Goal: Task Accomplishment & Management: Manage account settings

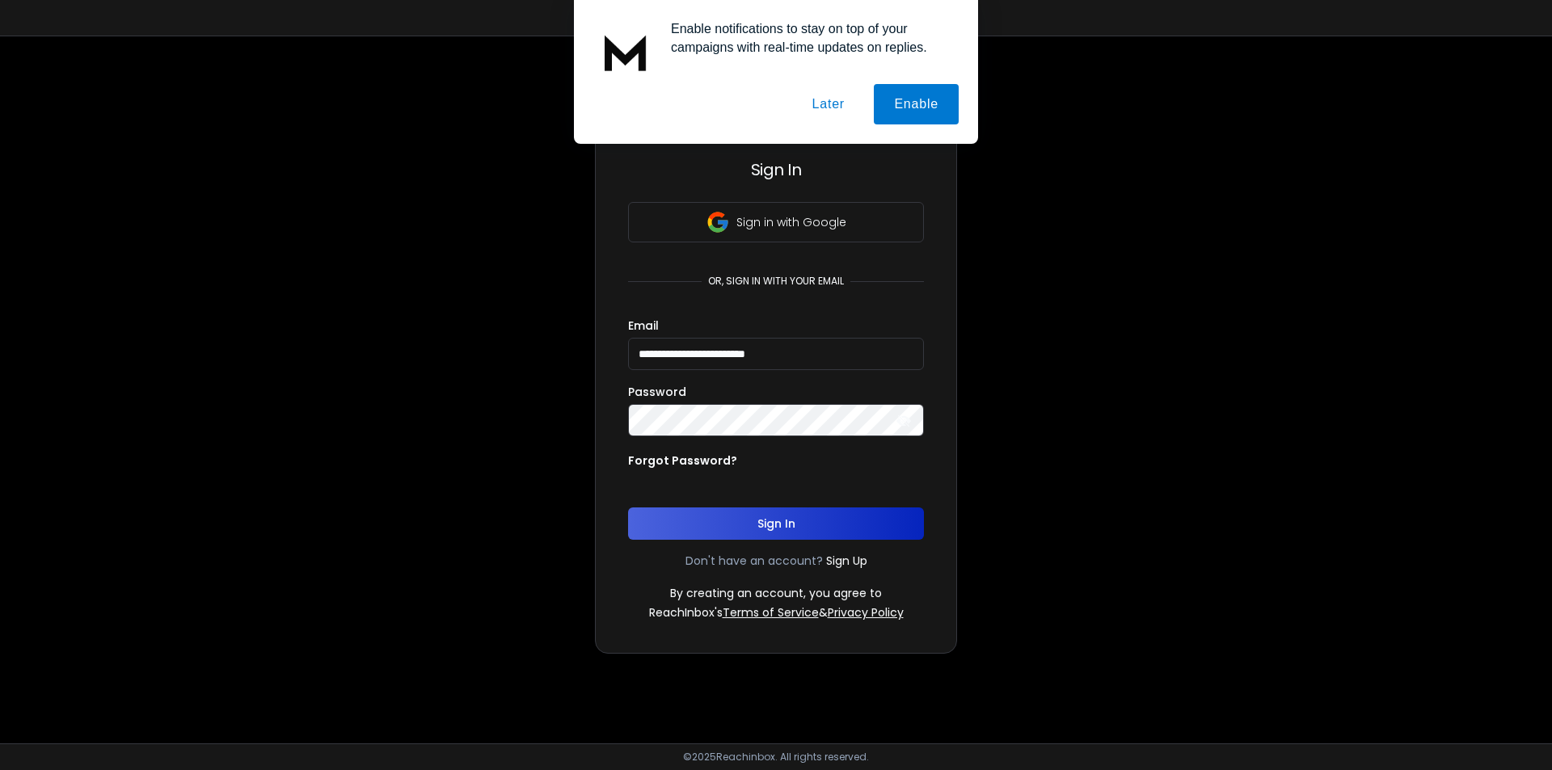
type input "**********"
click at [746, 518] on button "Sign In" at bounding box center [776, 523] width 296 height 32
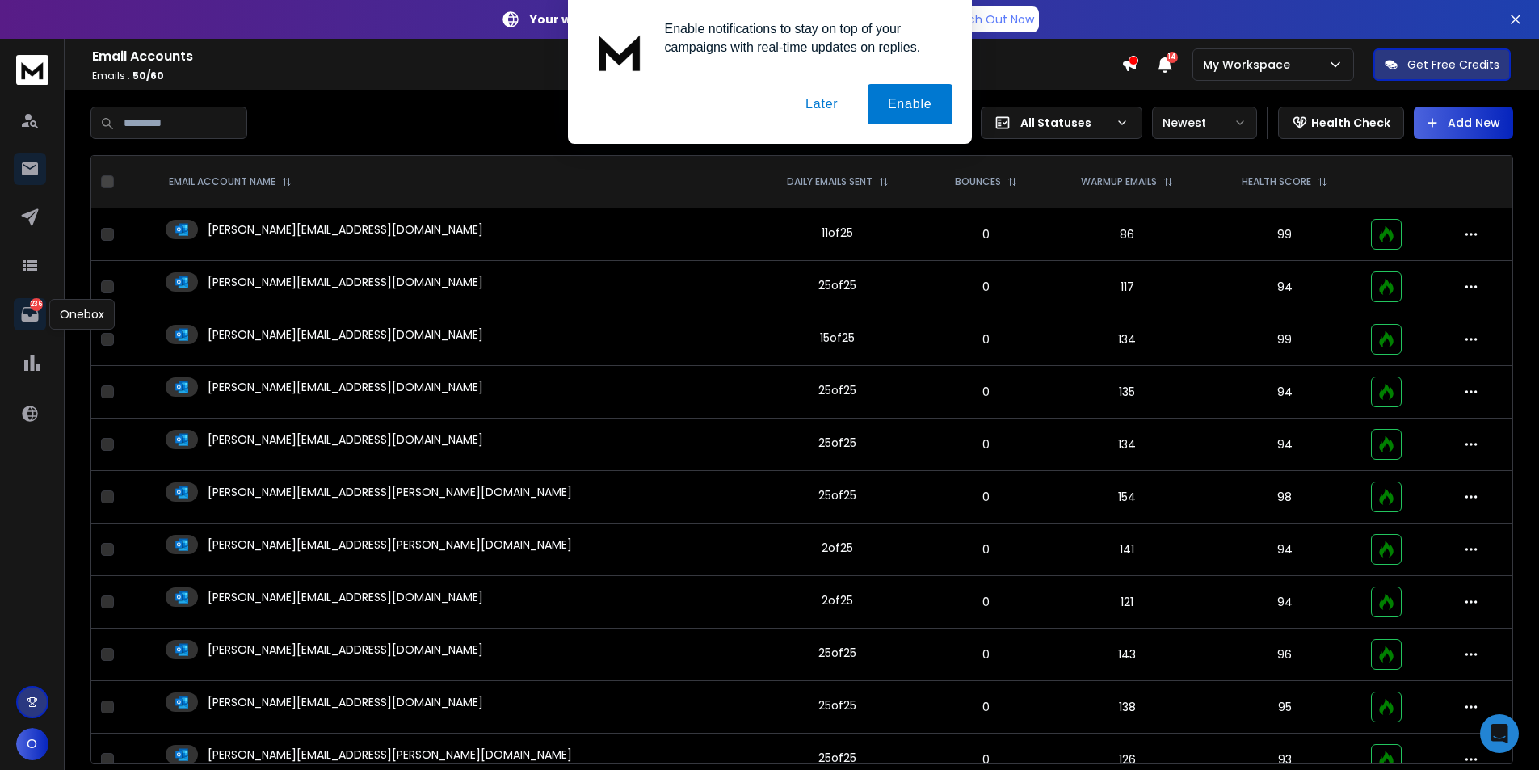
click at [33, 307] on p "236" at bounding box center [36, 304] width 13 height 13
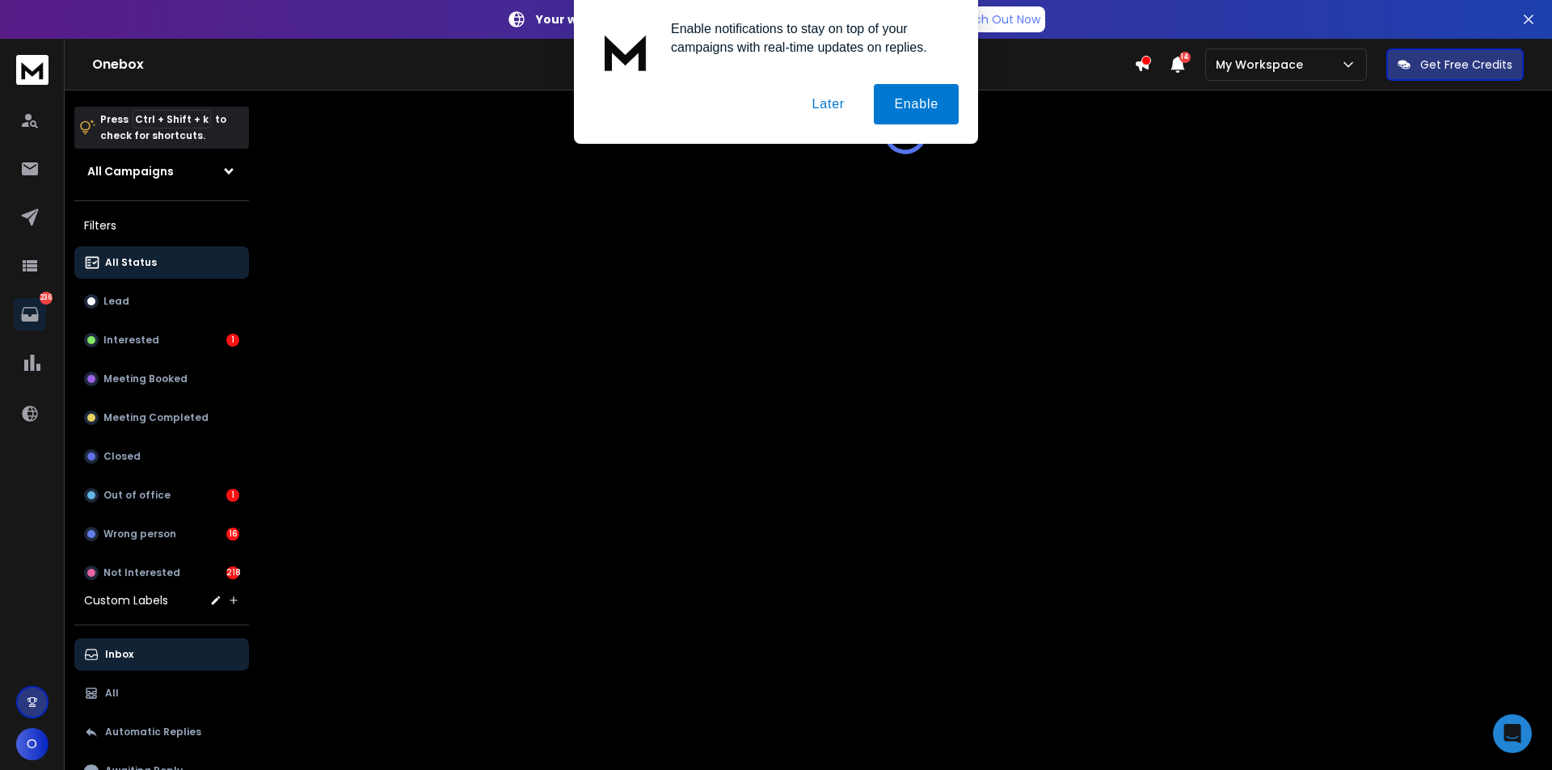
click at [840, 99] on button "Later" at bounding box center [827, 104] width 73 height 40
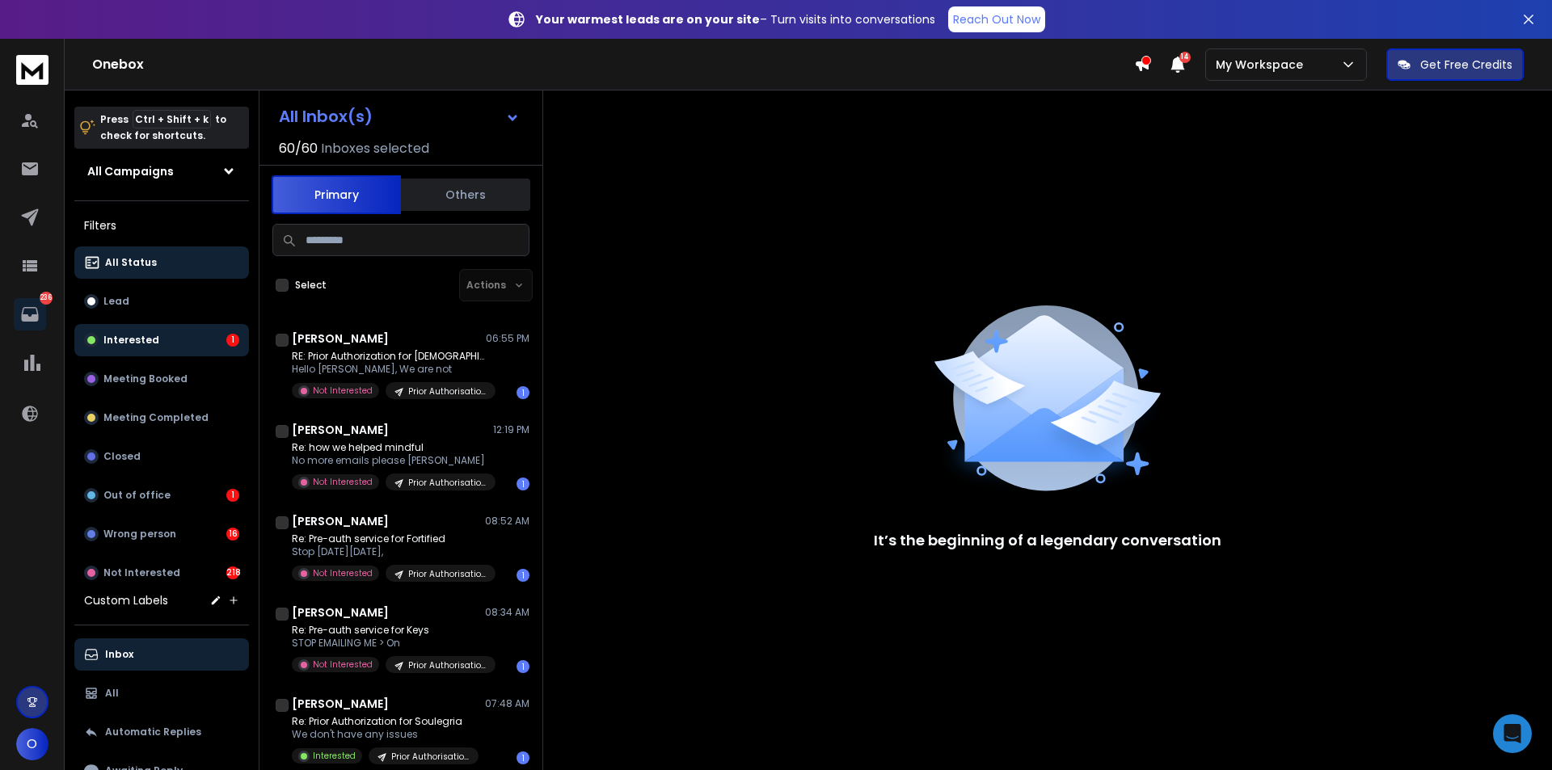
click at [166, 351] on button "Interested 1" at bounding box center [161, 340] width 175 height 32
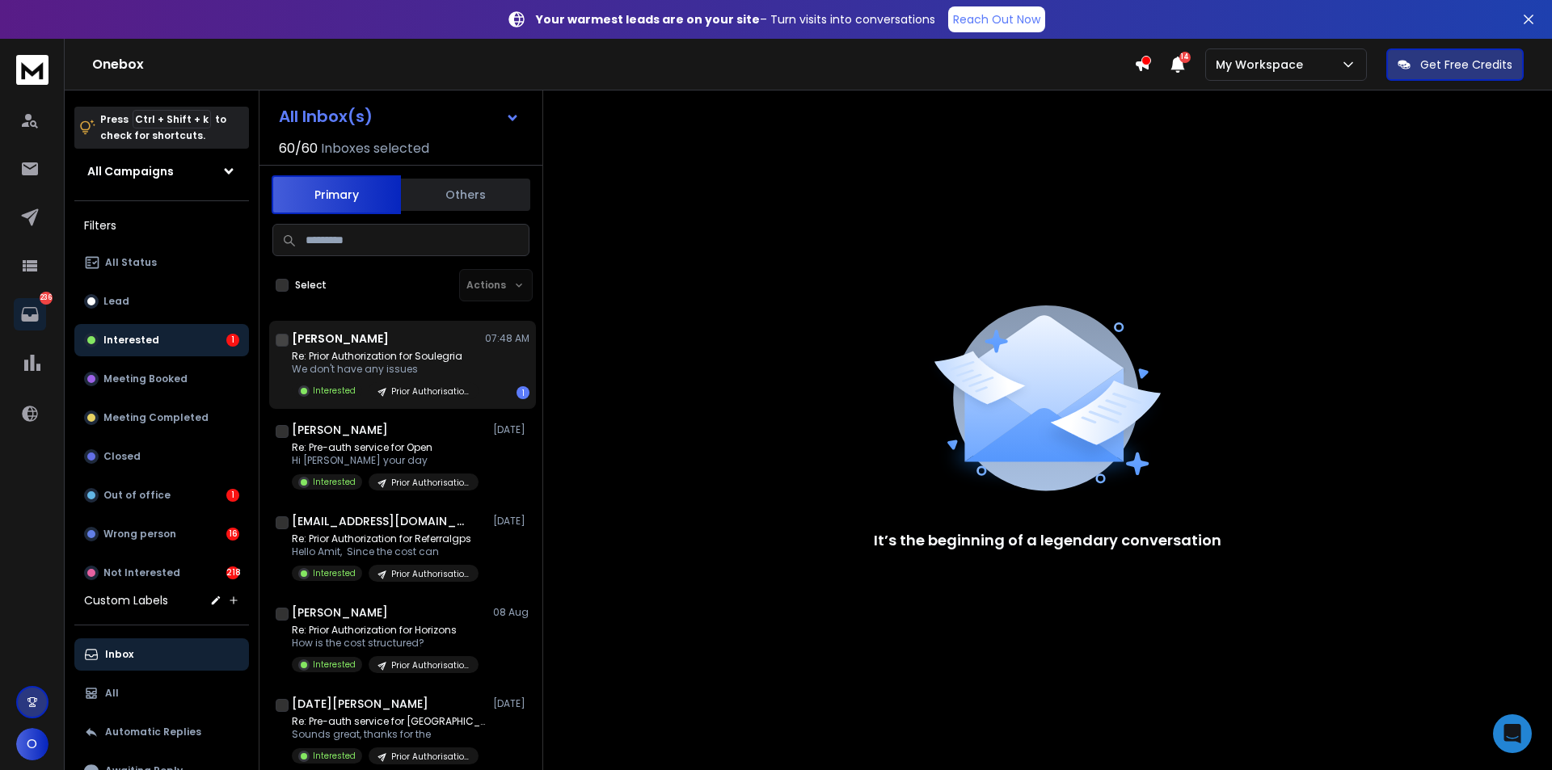
click at [390, 349] on div "[PERSON_NAME] 07:48 AM Re: Prior Authorization for Soulegria We don't have any …" at bounding box center [411, 365] width 238 height 69
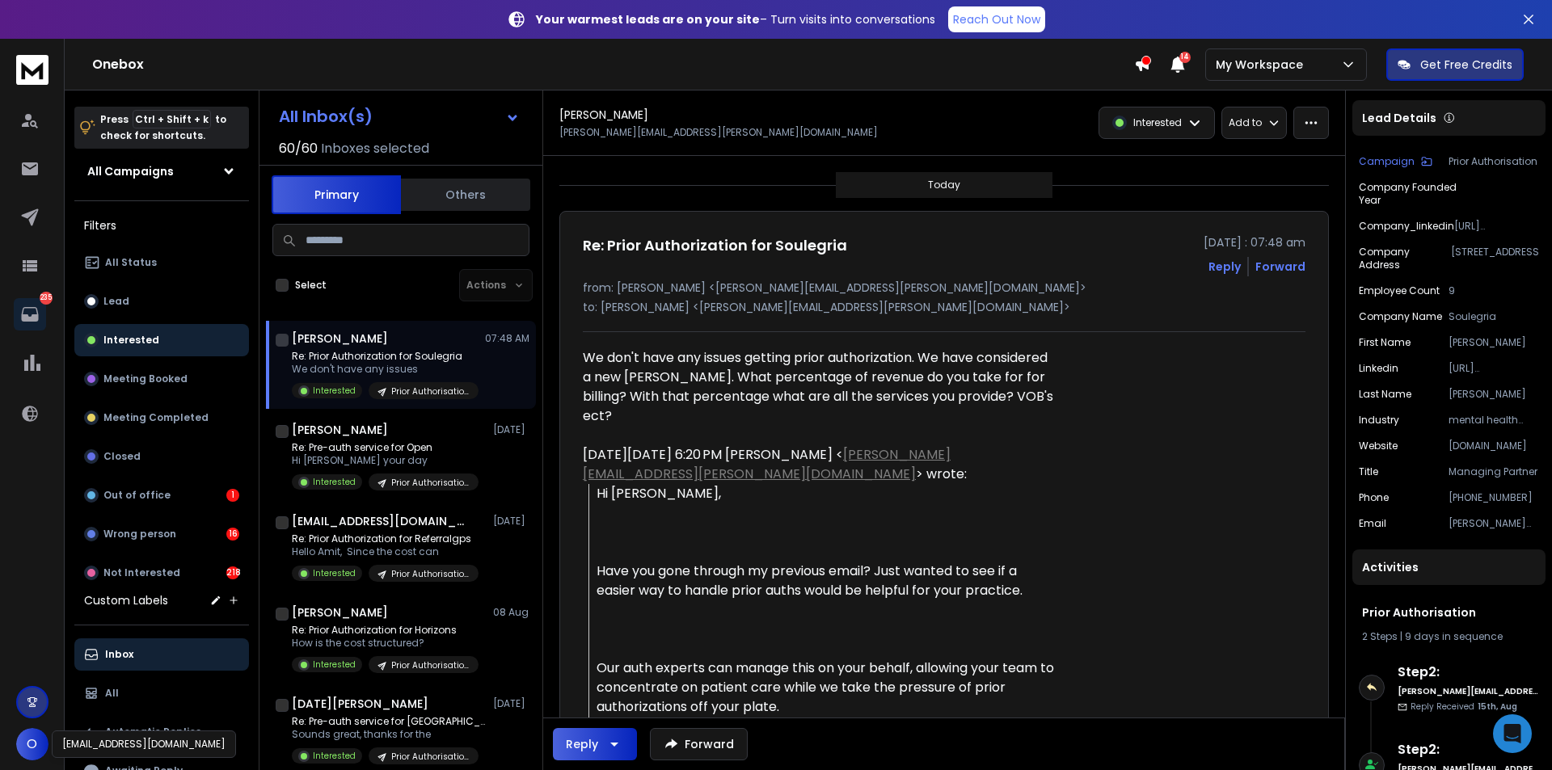
click at [36, 742] on span "O" at bounding box center [32, 744] width 32 height 32
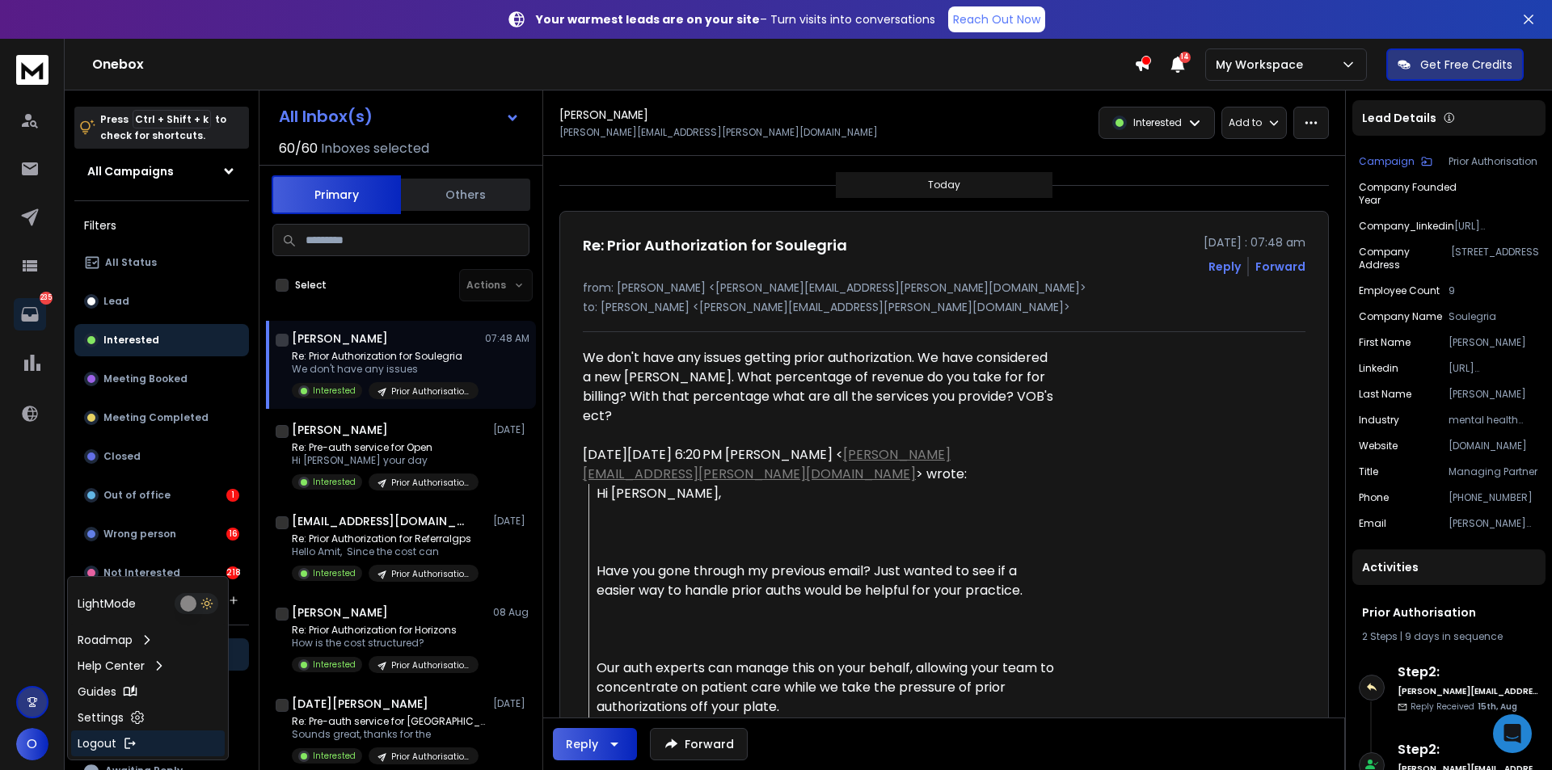
click at [102, 742] on p "Logout" at bounding box center [97, 743] width 39 height 16
